Goal: Communication & Community: Answer question/provide support

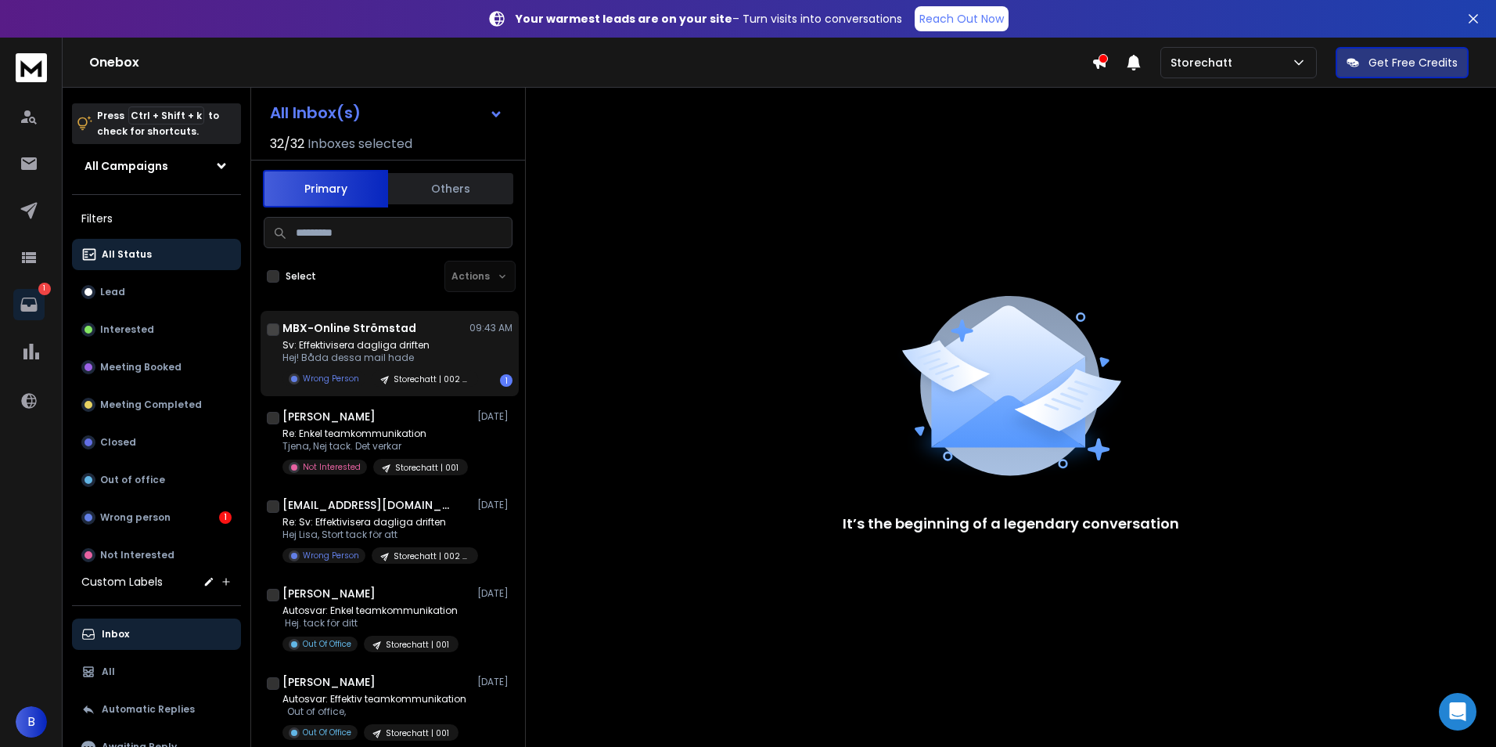
click at [391, 344] on p "Sv: Effektivisera dagliga driften" at bounding box center [377, 345] width 188 height 13
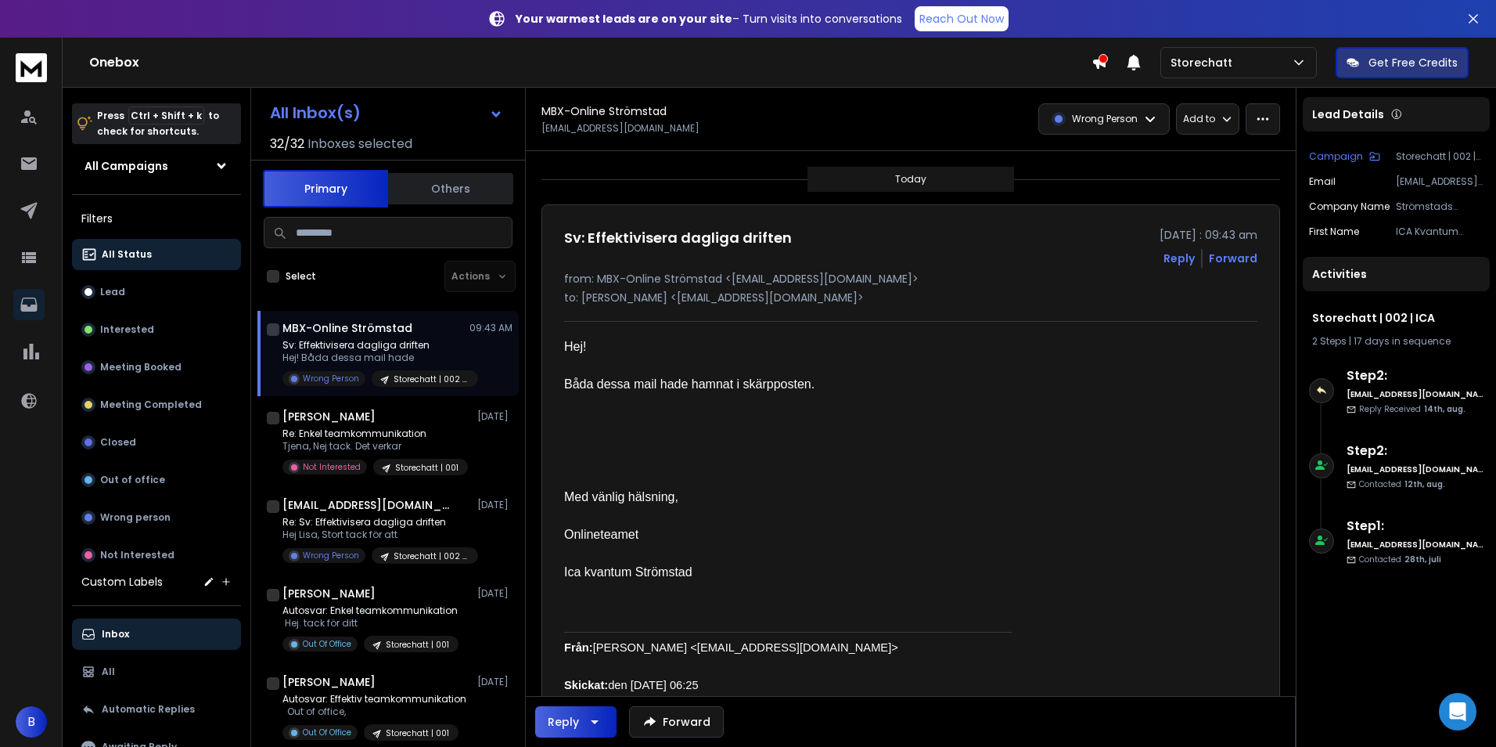
click at [578, 722] on div "Reply" at bounding box center [563, 722] width 31 height 16
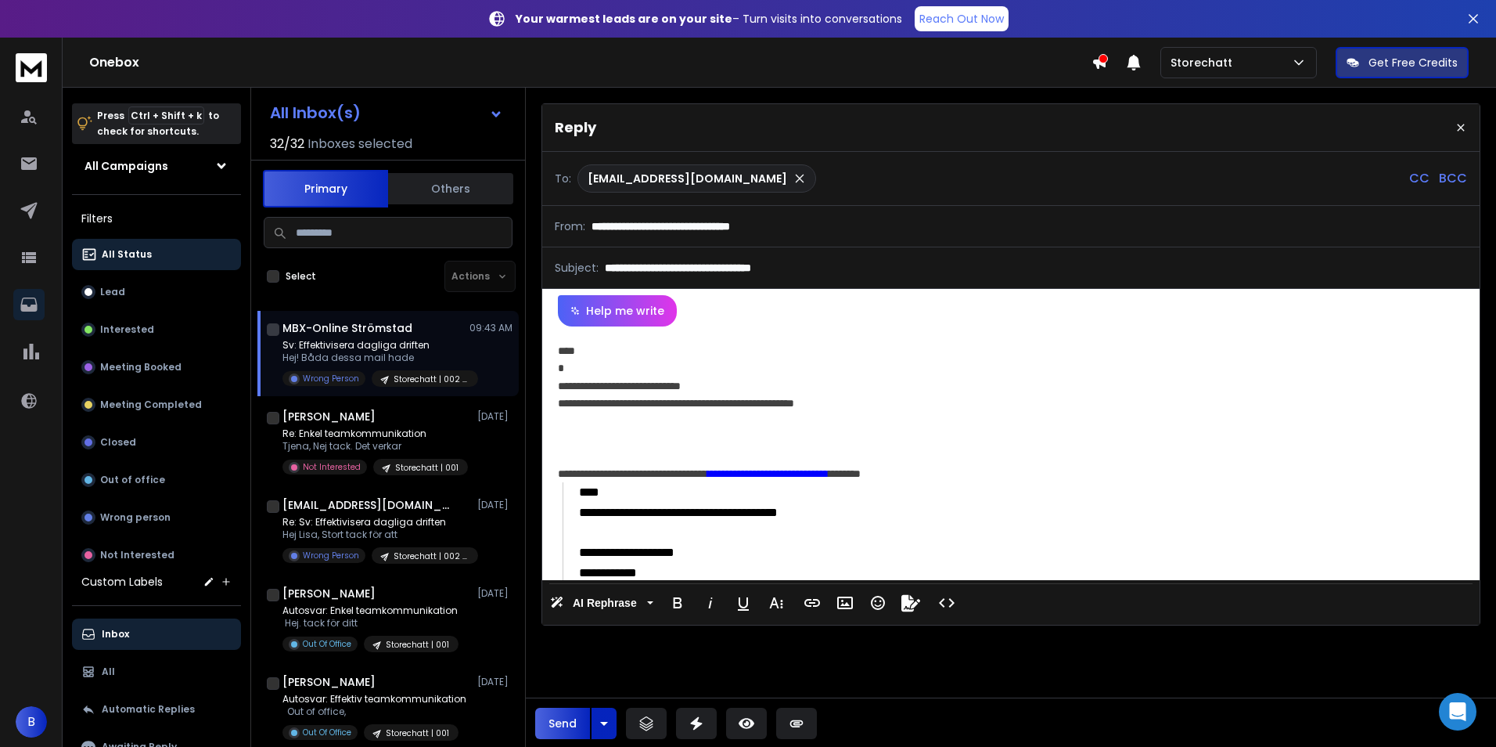
click at [852, 405] on div "**********" at bounding box center [1003, 402] width 890 height 17
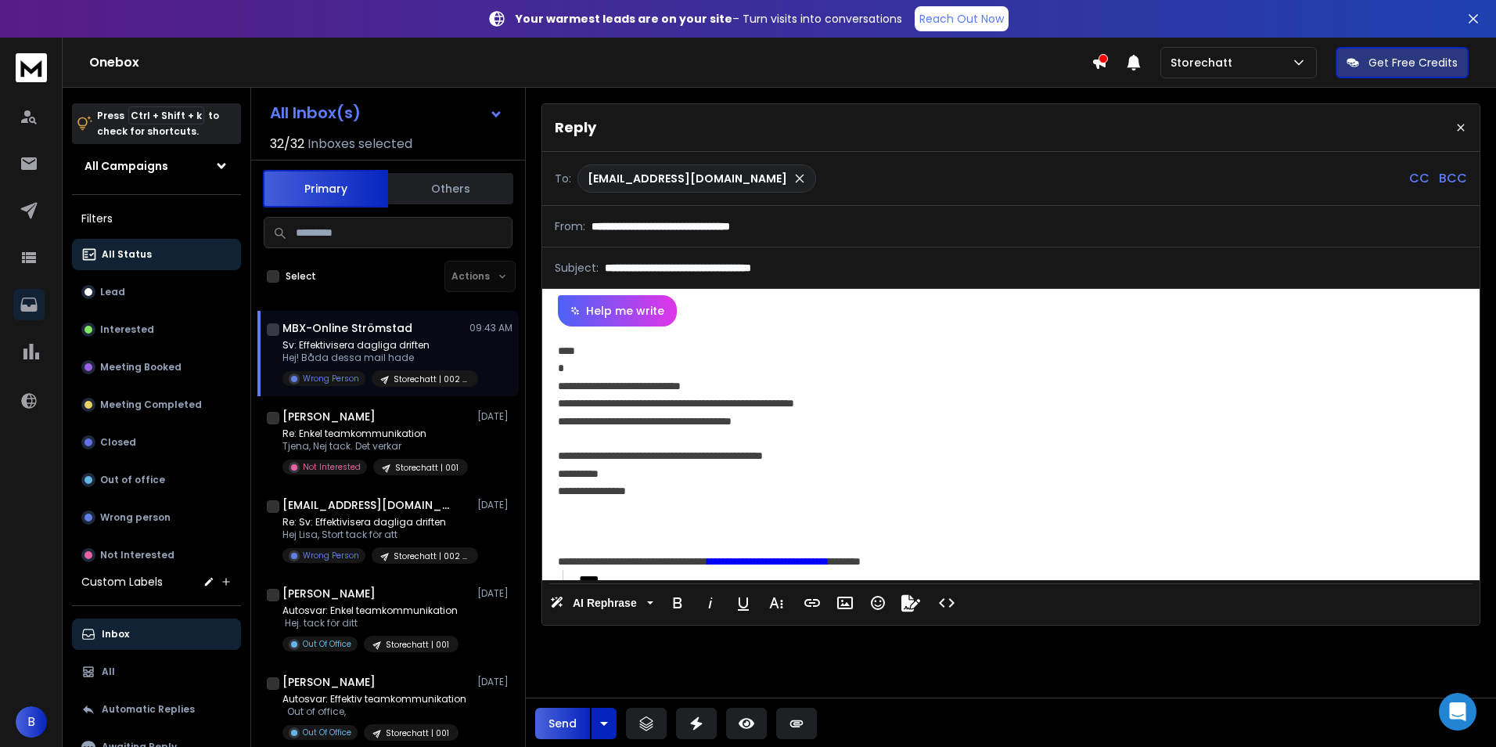
click at [571, 720] on button "Send" at bounding box center [562, 723] width 55 height 31
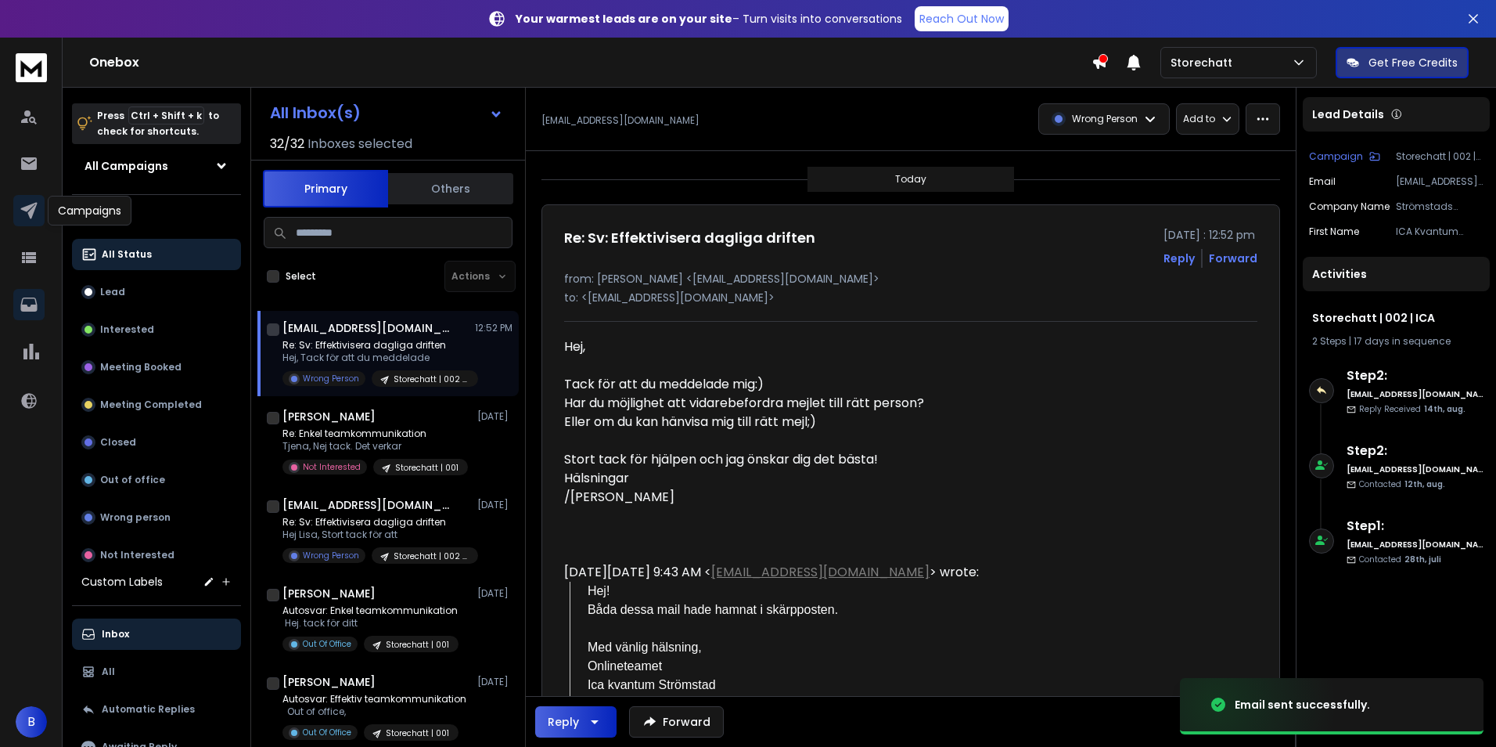
click at [23, 208] on icon at bounding box center [28, 210] width 16 height 16
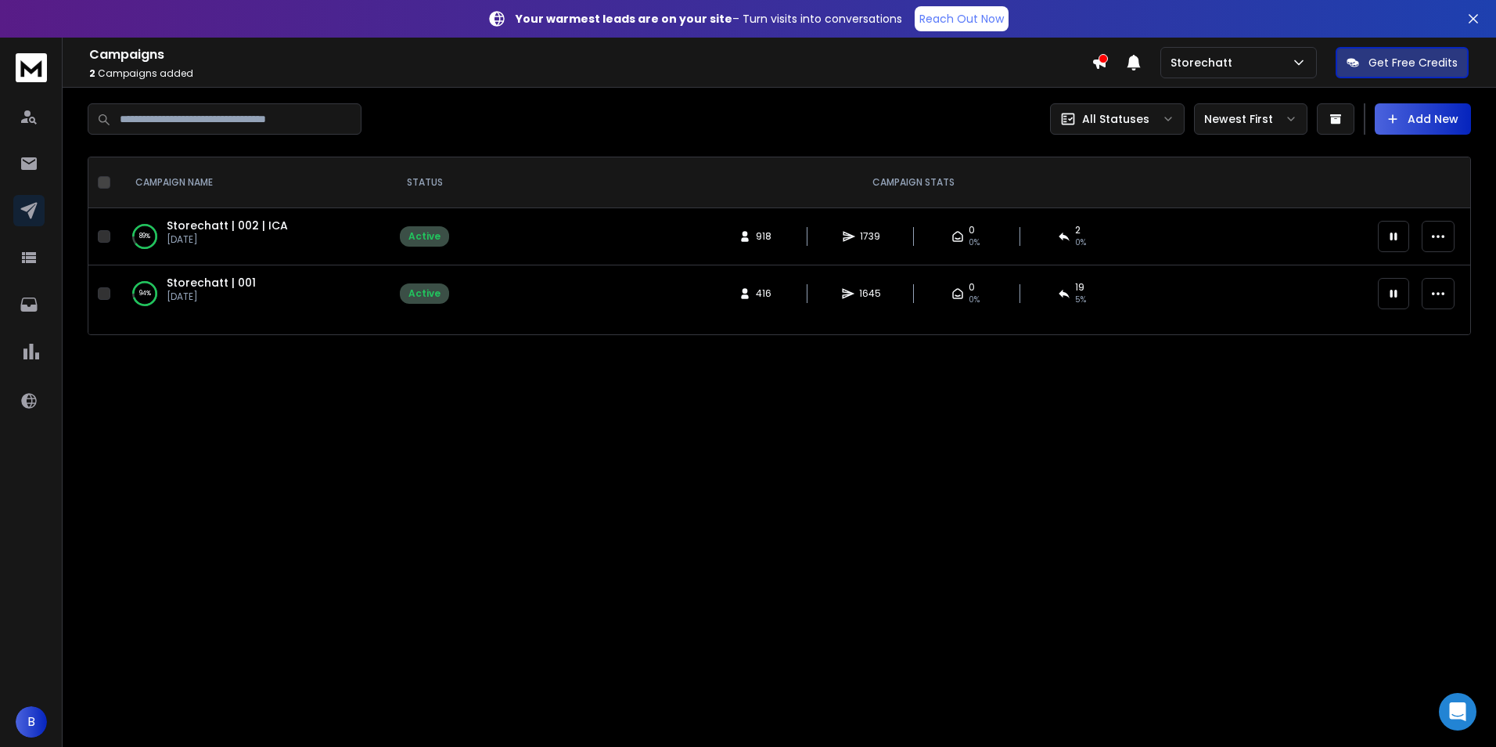
click at [1478, 17] on icon at bounding box center [1474, 19] width 14 height 14
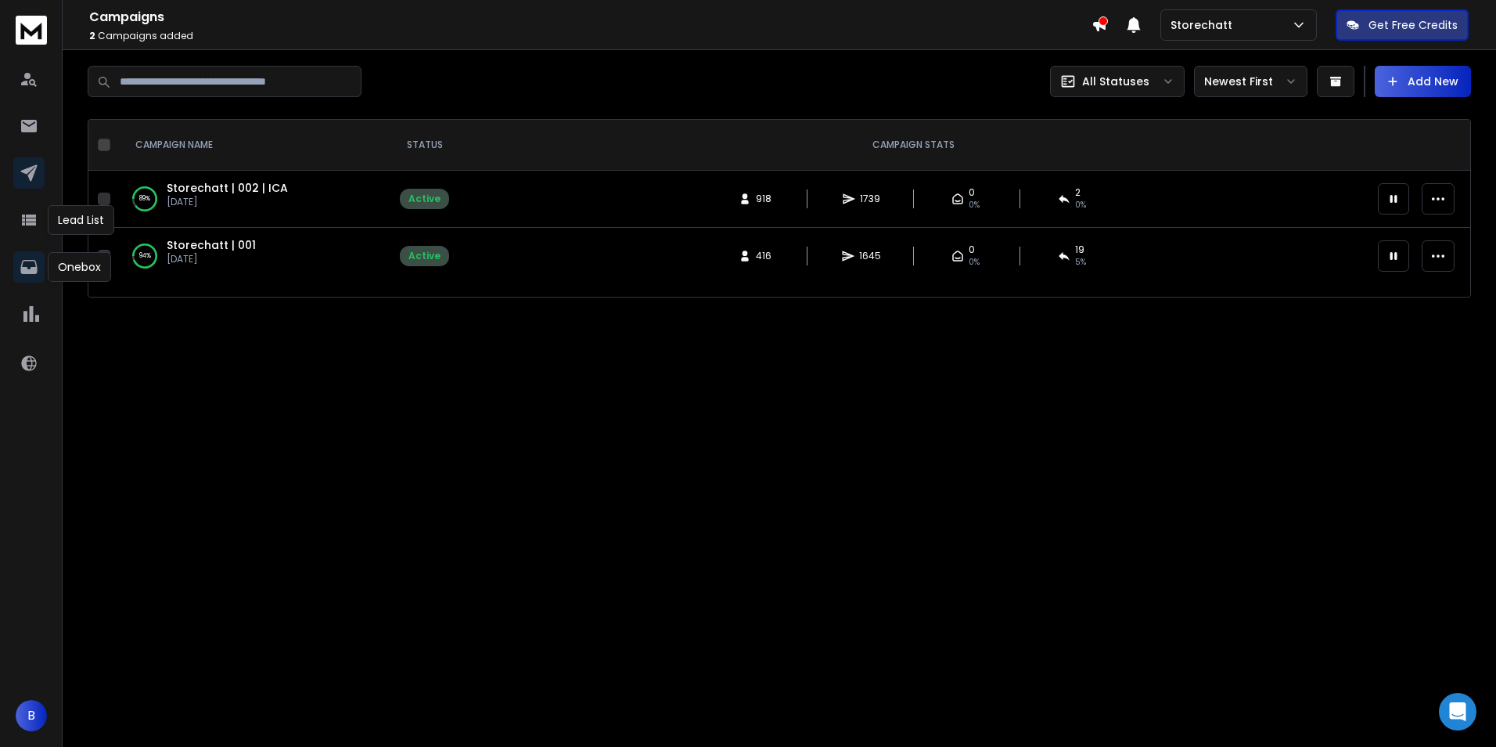
click at [26, 260] on icon at bounding box center [28, 267] width 16 height 14
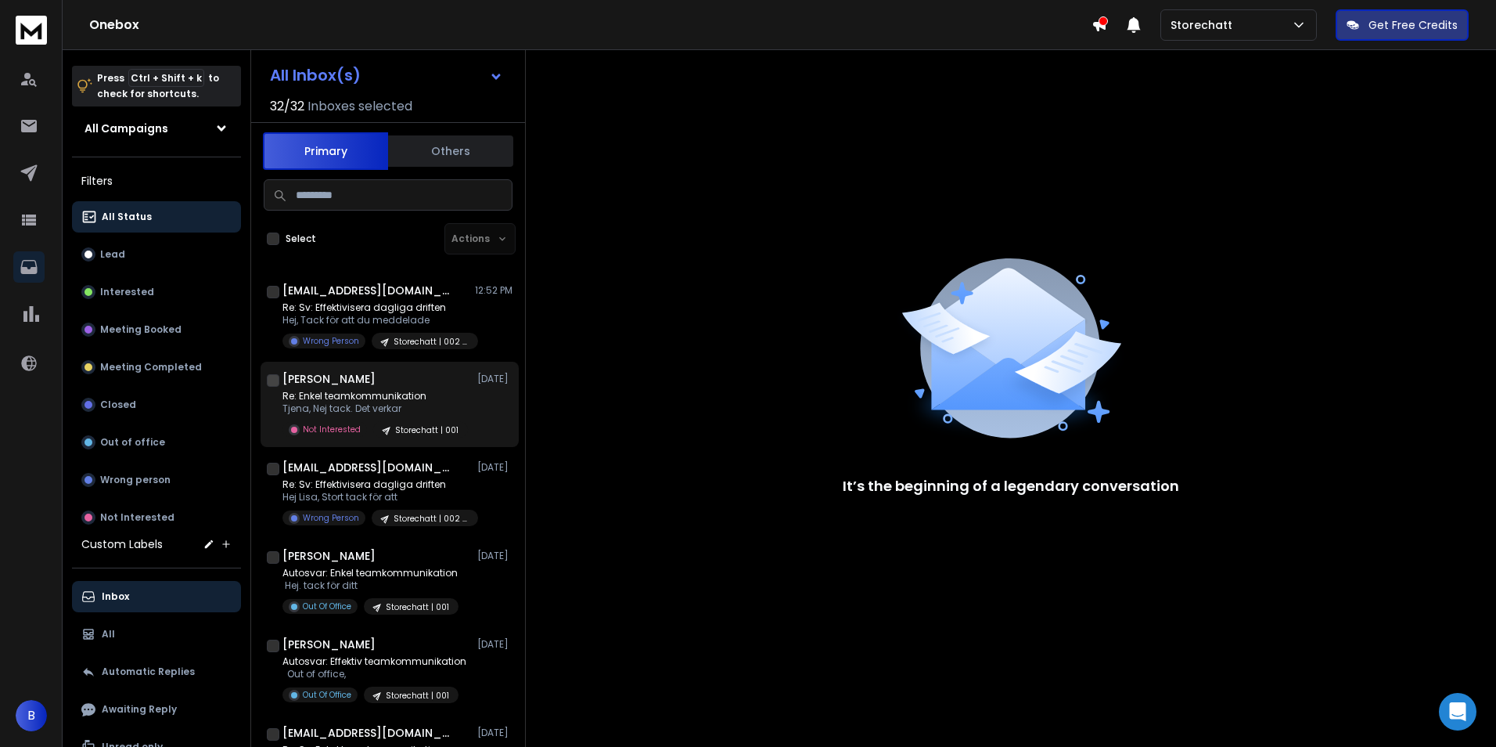
click at [362, 405] on p "Tjena, Nej tack. Det verkar" at bounding box center [375, 408] width 185 height 13
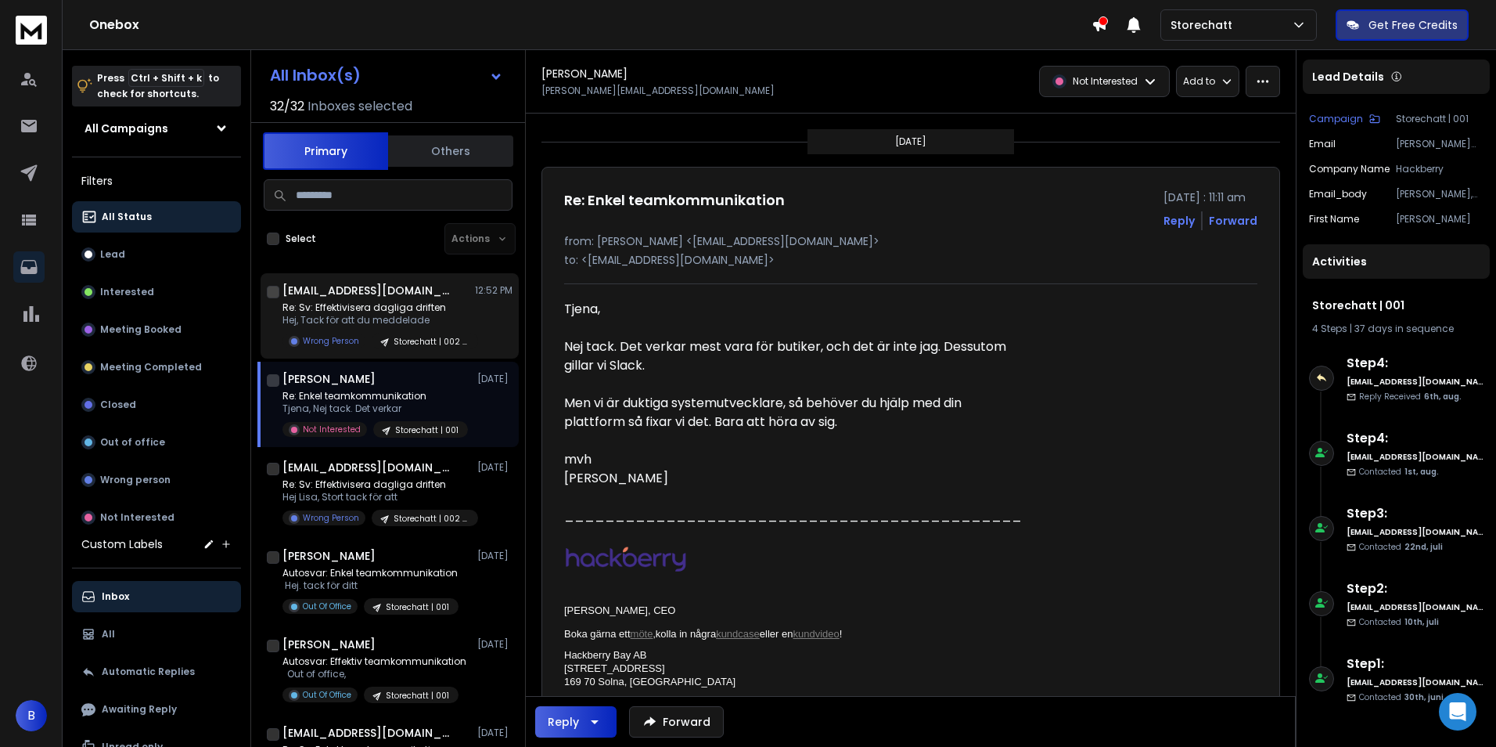
click at [356, 321] on p "Hej, Tack för att du meddelade" at bounding box center [377, 320] width 188 height 13
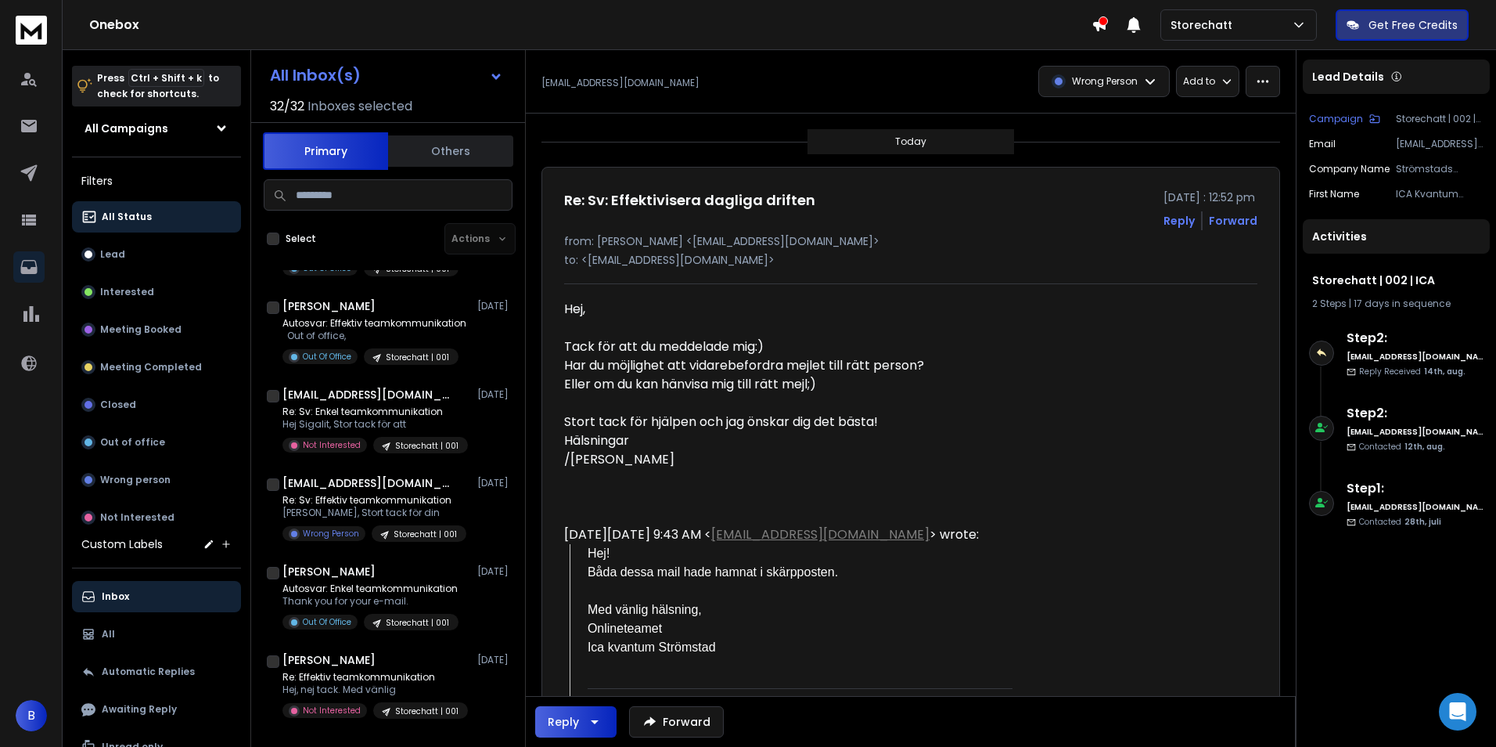
scroll to position [347, 0]
